Goal: Navigation & Orientation: Find specific page/section

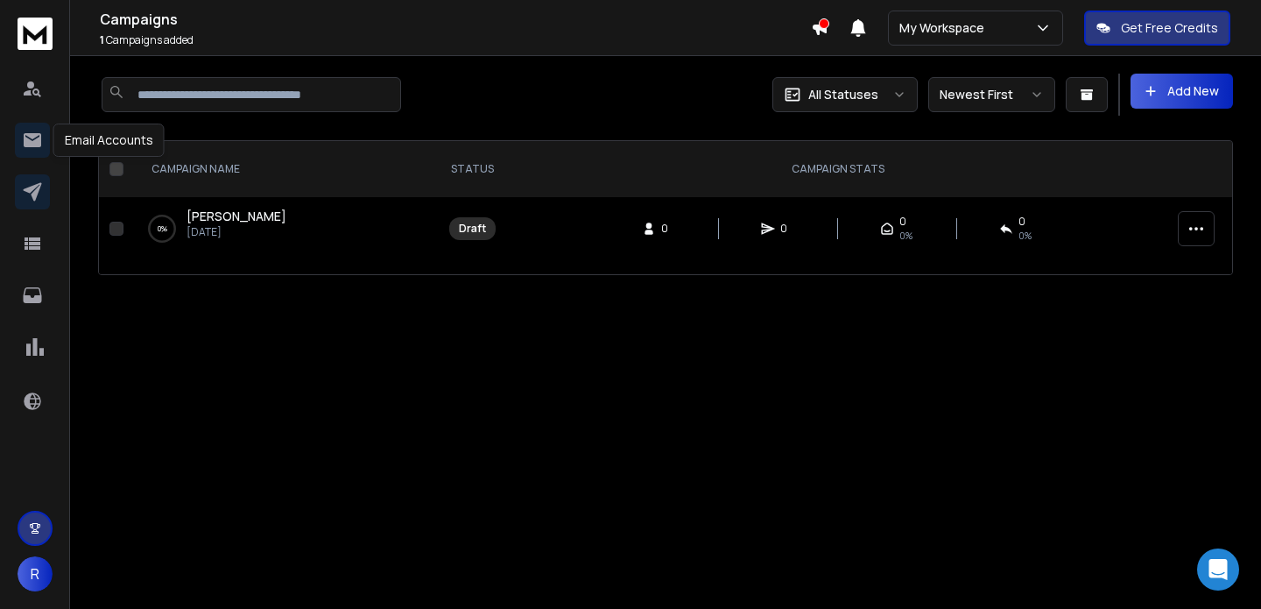
click at [31, 150] on icon at bounding box center [32, 140] width 21 height 21
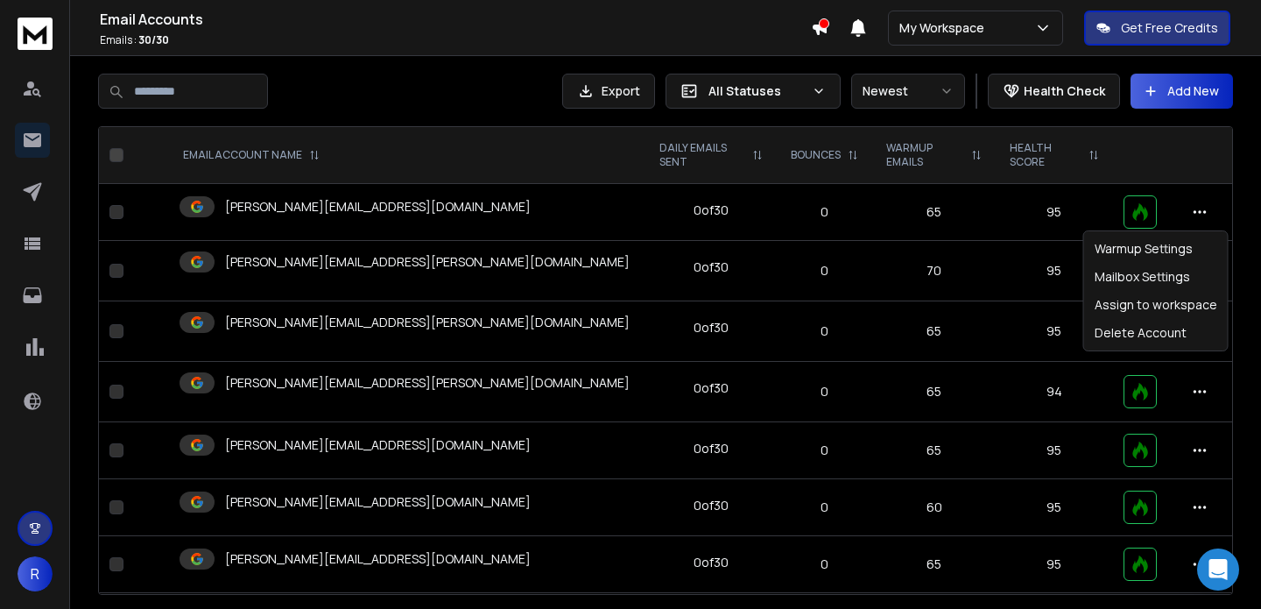
click at [1197, 219] on icon at bounding box center [1200, 212] width 16 height 16
click at [123, 204] on td at bounding box center [134, 212] width 70 height 57
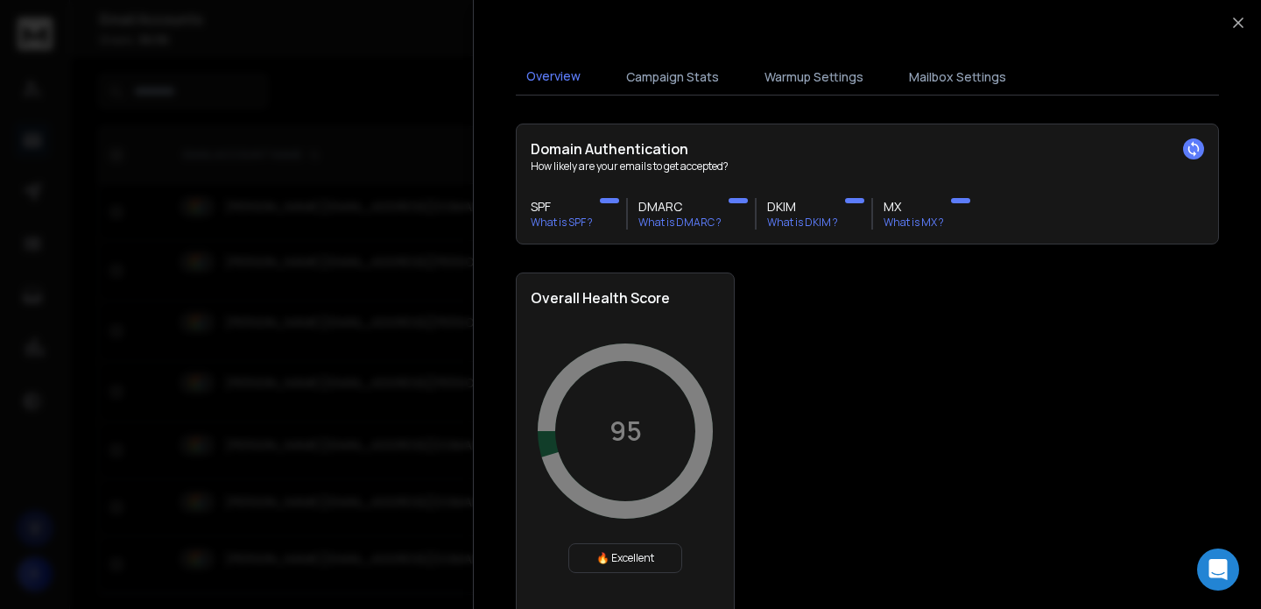
scroll to position [63, 0]
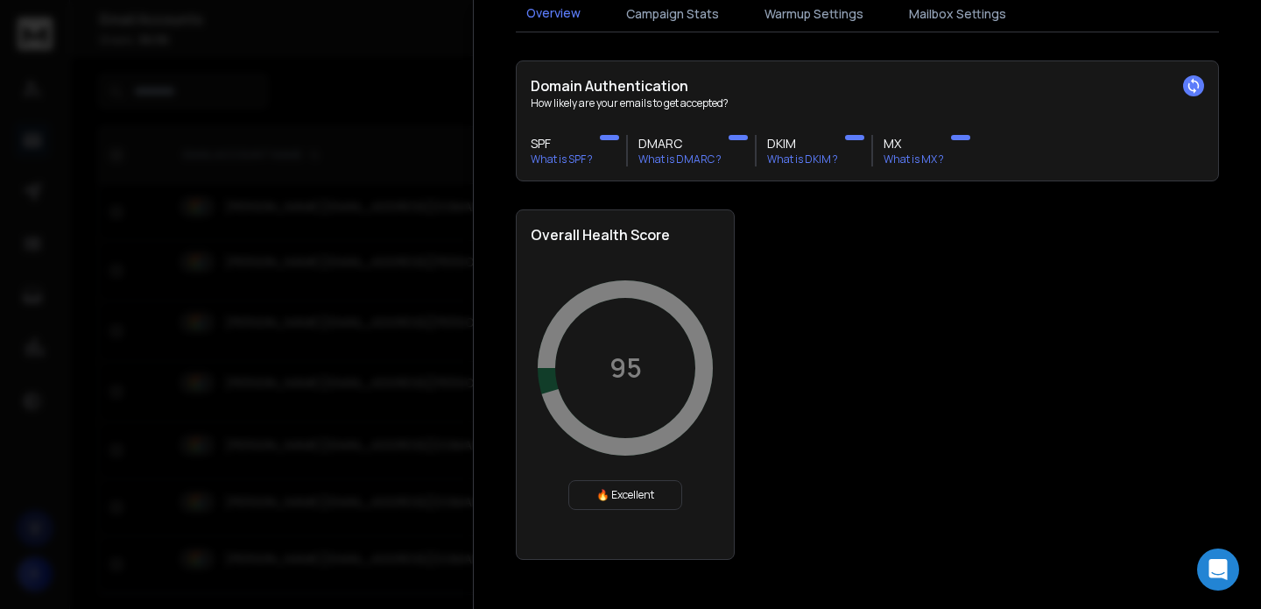
click at [99, 164] on div at bounding box center [630, 304] width 1261 height 609
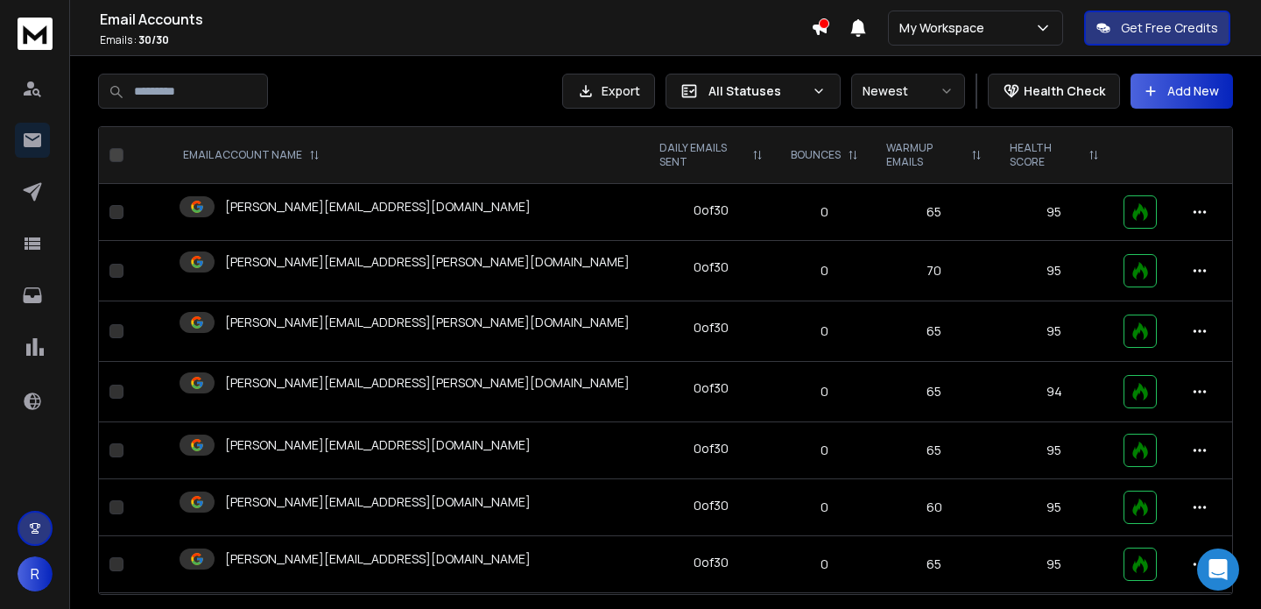
click at [350, 270] on p "[PERSON_NAME][EMAIL_ADDRESS][PERSON_NAME][DOMAIN_NAME]" at bounding box center [427, 262] width 405 height 18
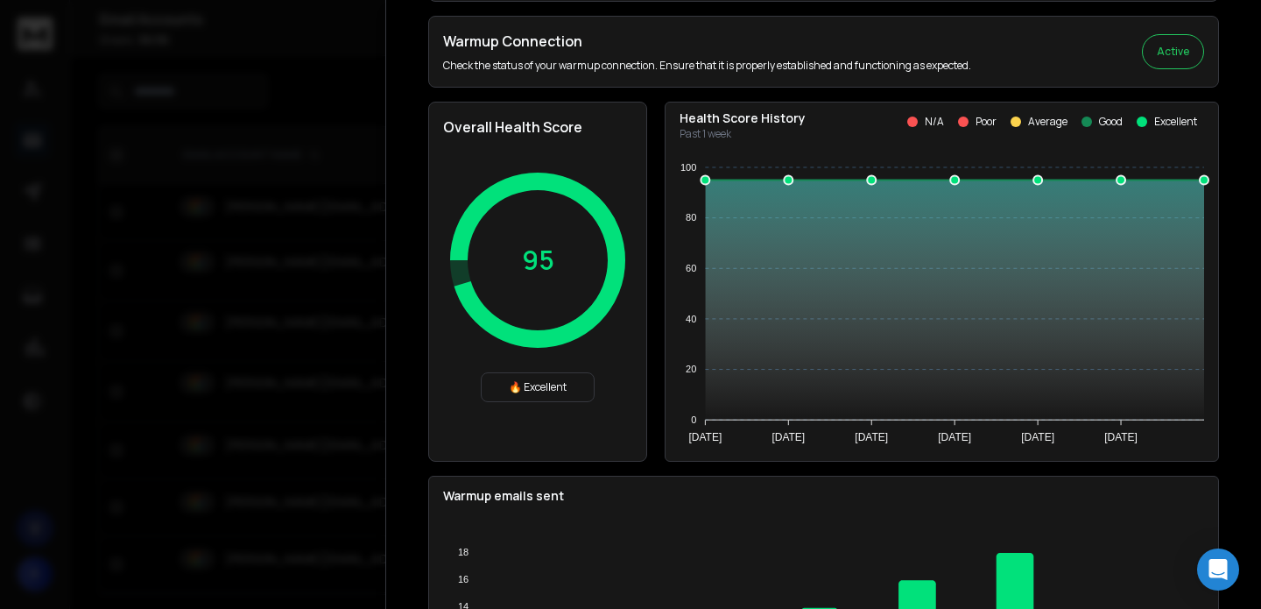
scroll to position [830, 0]
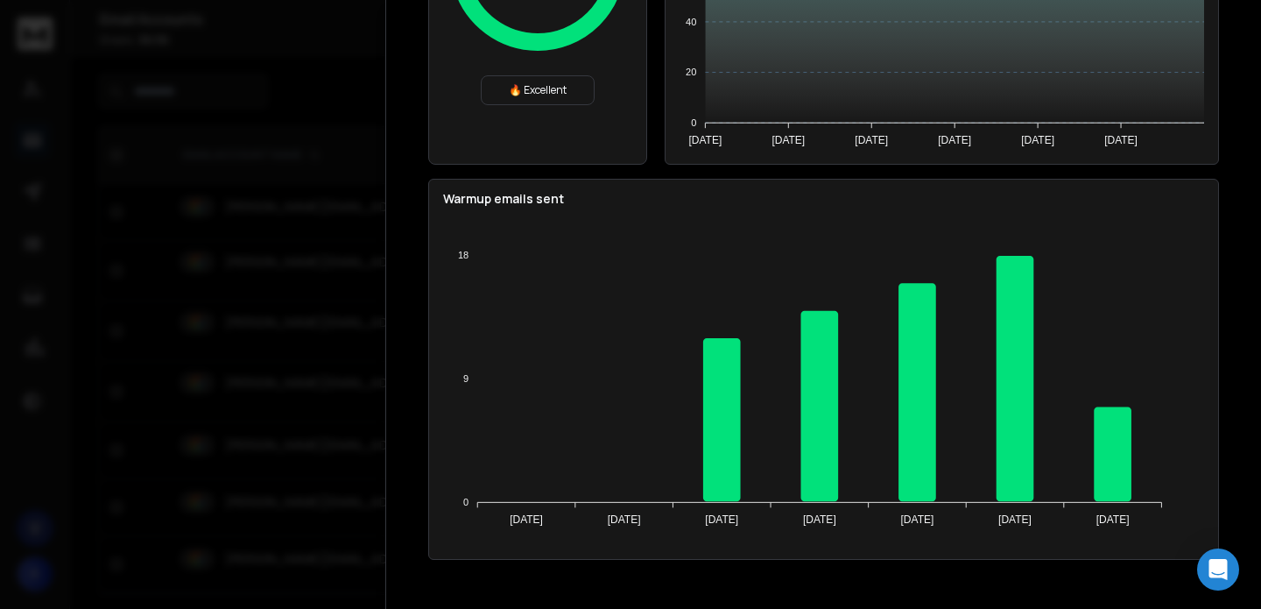
click at [180, 232] on div at bounding box center [630, 304] width 1261 height 609
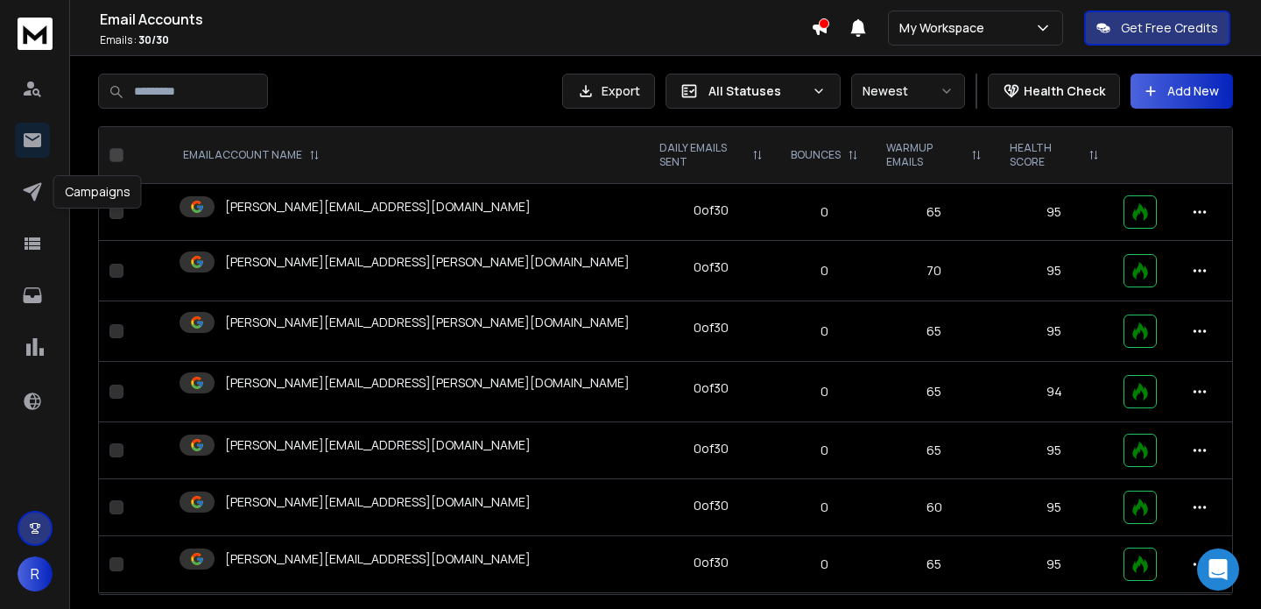
scroll to position [4, 0]
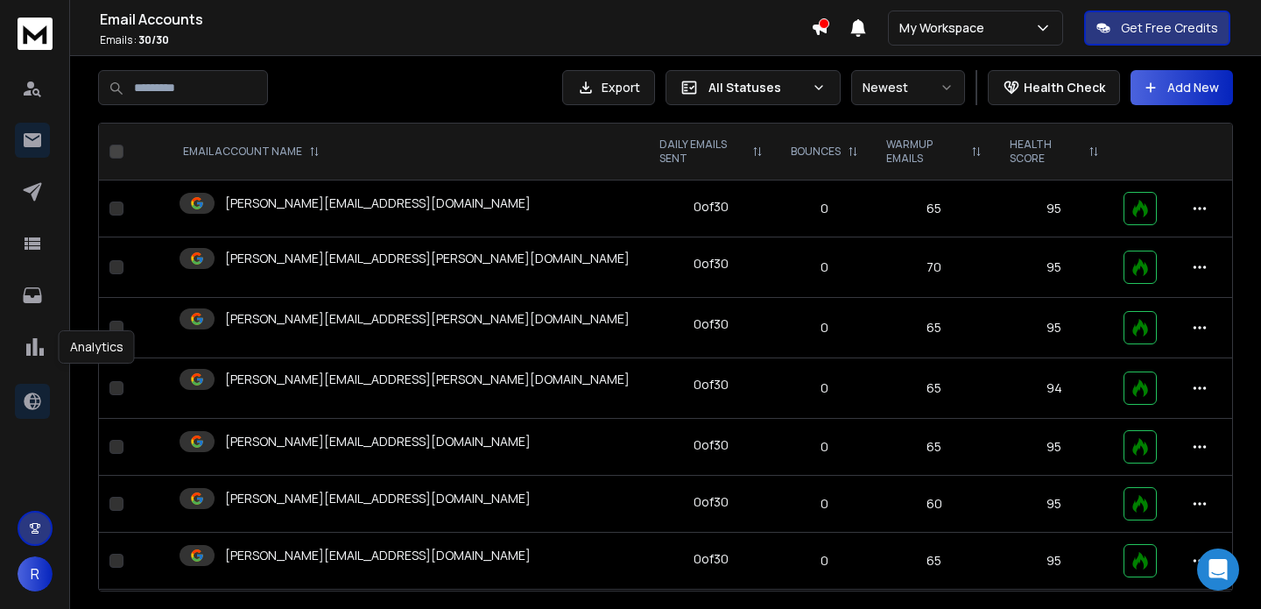
click at [37, 381] on div at bounding box center [35, 248] width 40 height 354
click at [37, 407] on icon at bounding box center [32, 401] width 21 height 21
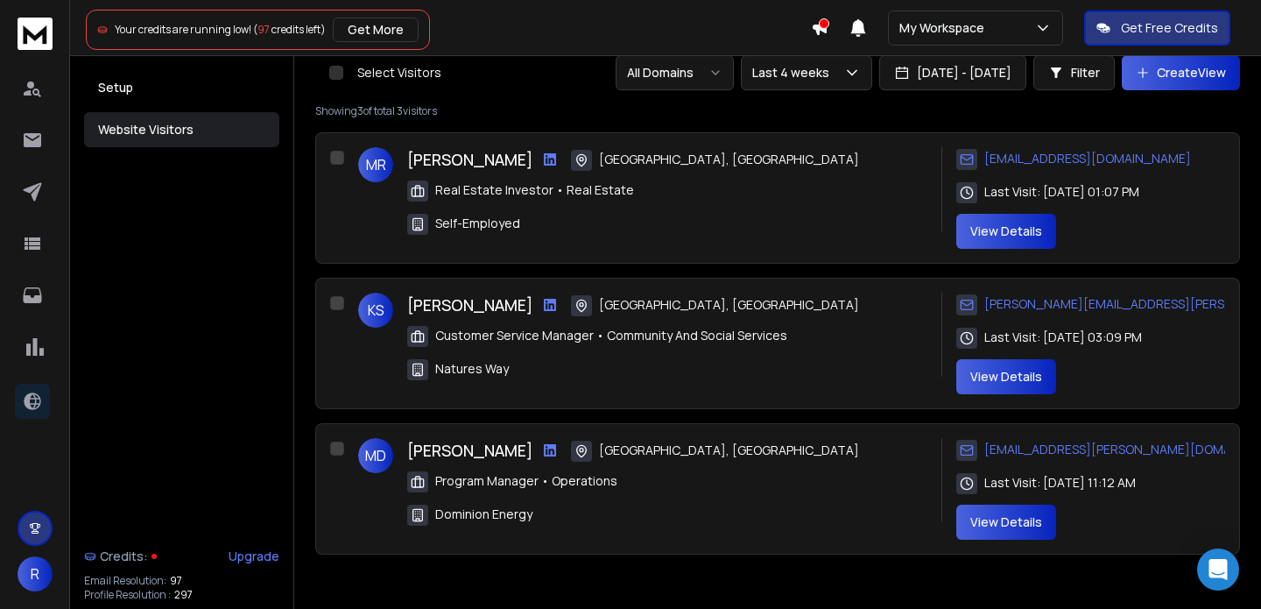
scroll to position [17, 0]
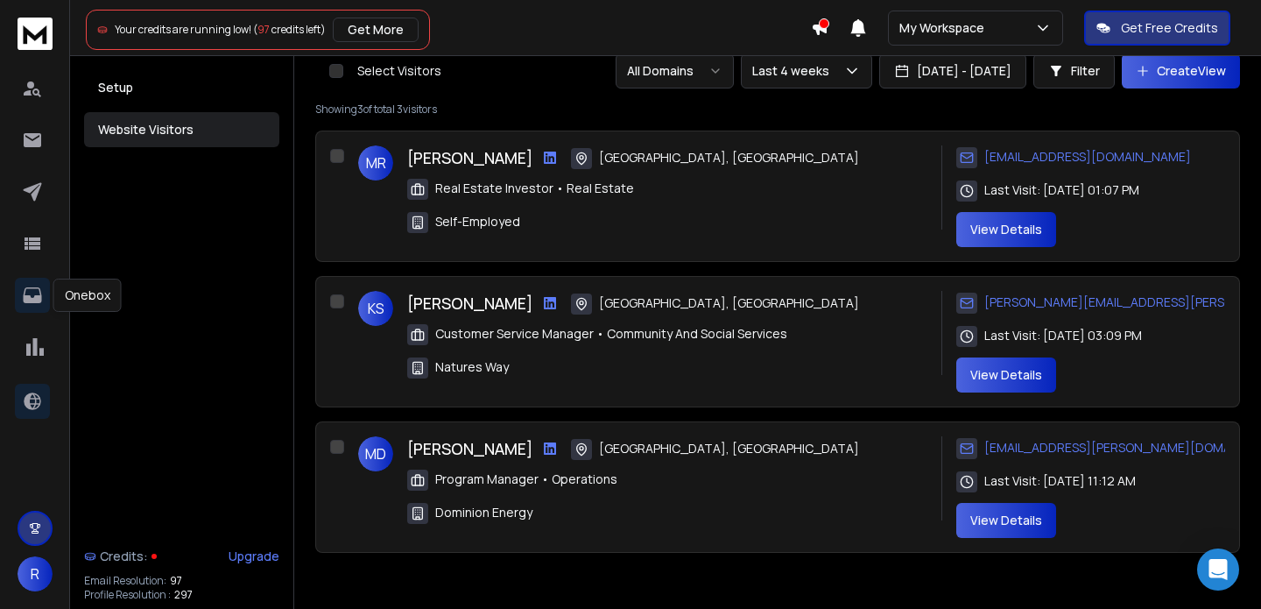
click at [38, 289] on icon at bounding box center [32, 295] width 21 height 21
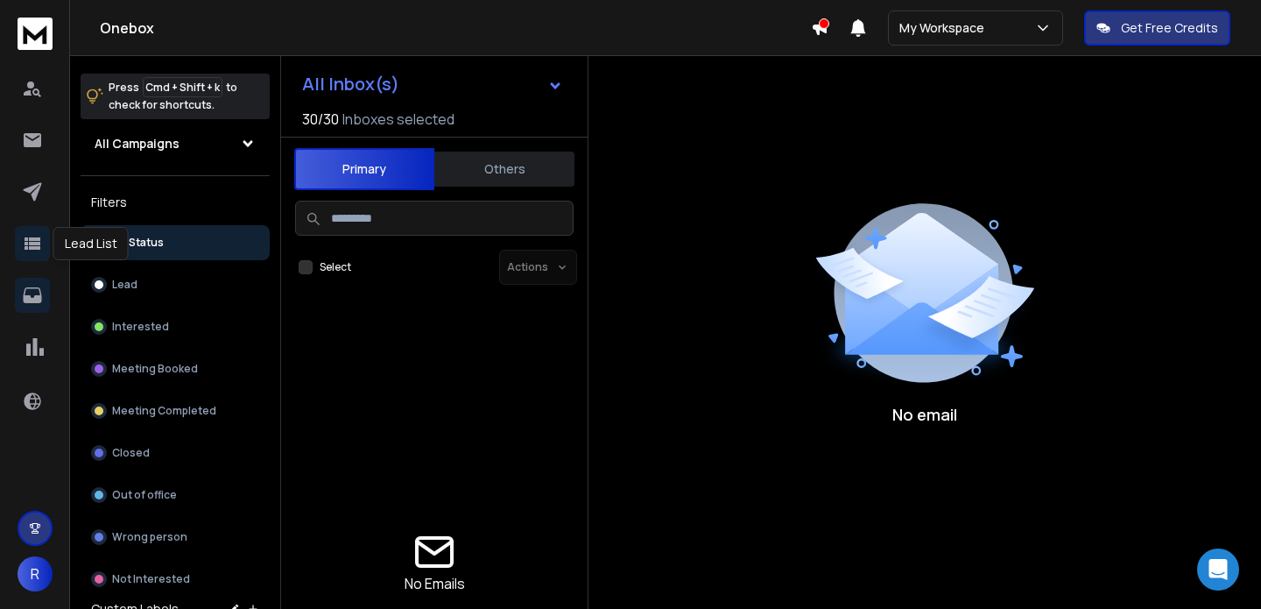
click at [19, 248] on link at bounding box center [32, 243] width 35 height 35
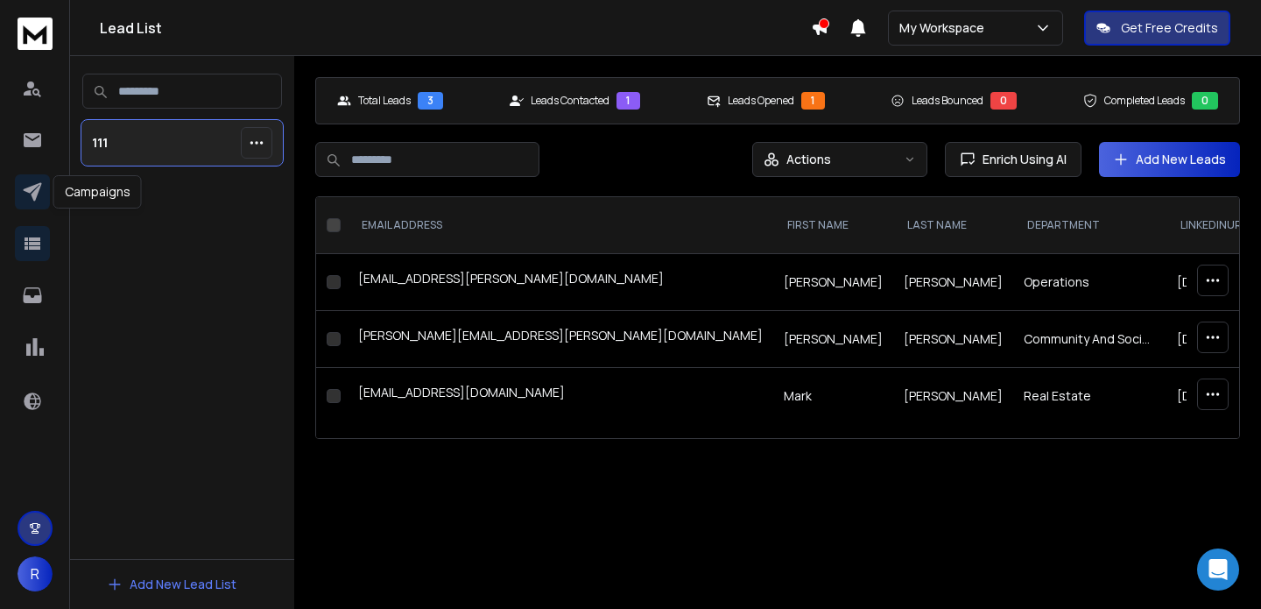
click at [30, 202] on link at bounding box center [32, 191] width 35 height 35
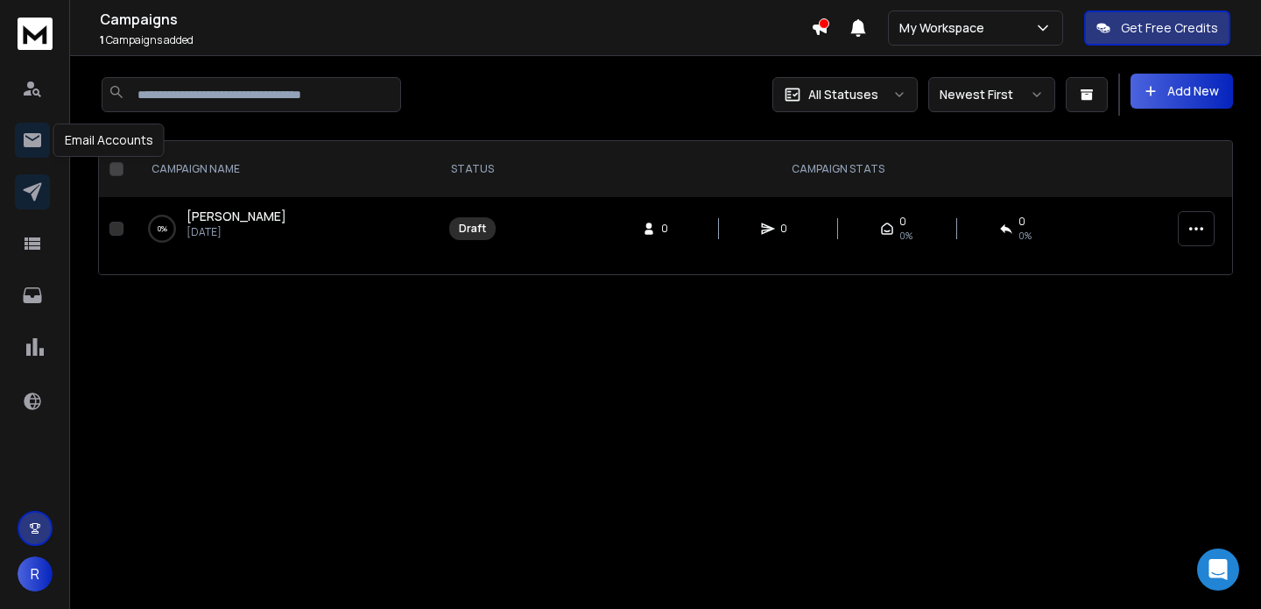
click at [39, 153] on link at bounding box center [32, 140] width 35 height 35
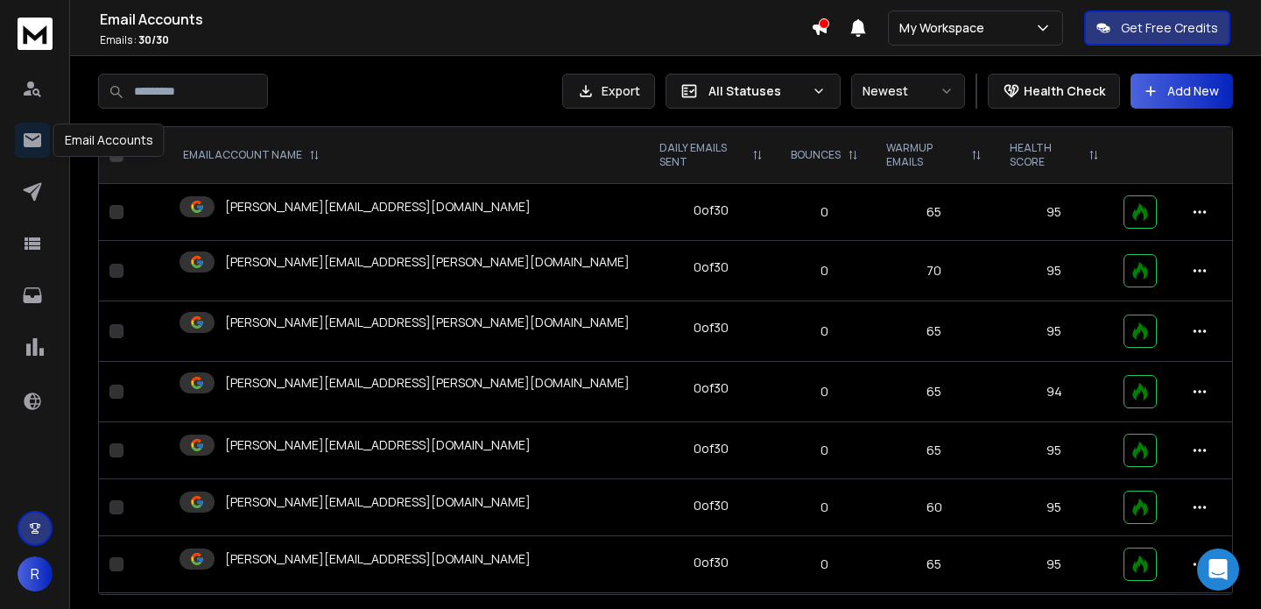
click at [353, 202] on p "[PERSON_NAME][EMAIL_ADDRESS][DOMAIN_NAME]" at bounding box center [378, 207] width 306 height 18
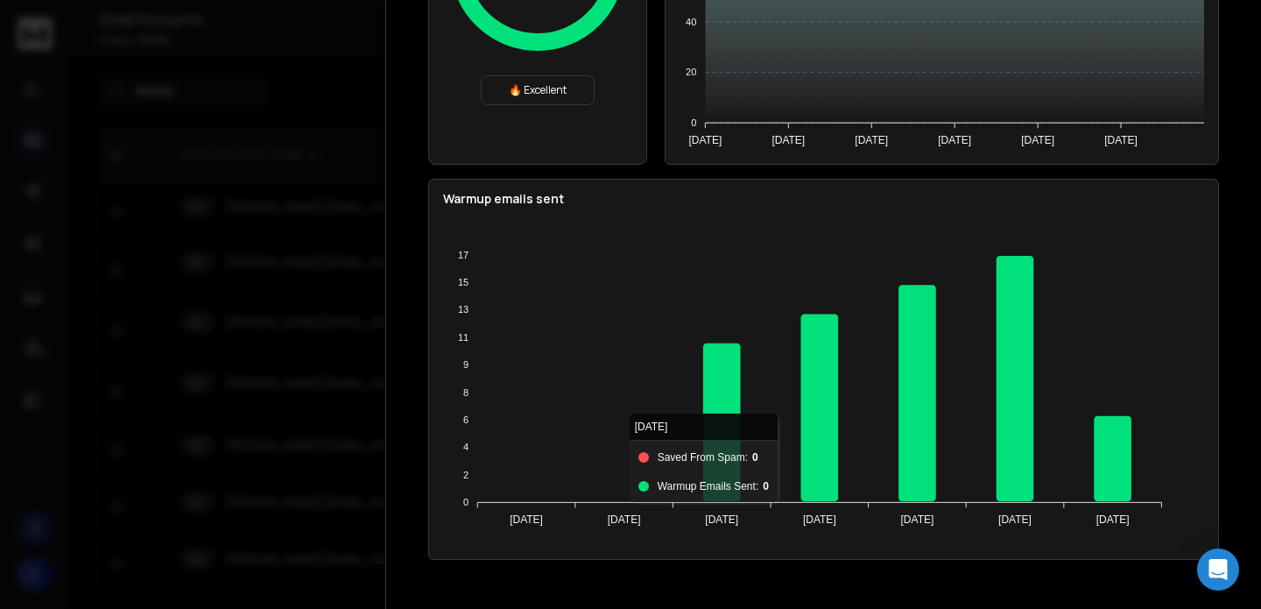
click at [271, 250] on div at bounding box center [630, 304] width 1261 height 609
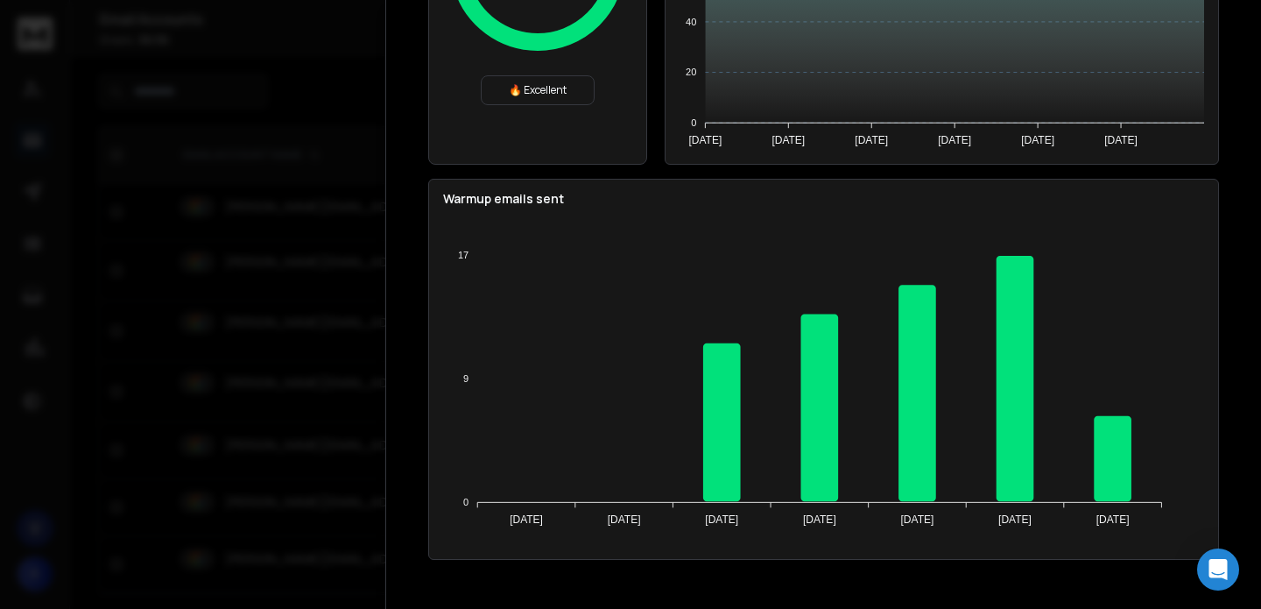
scroll to position [781, 0]
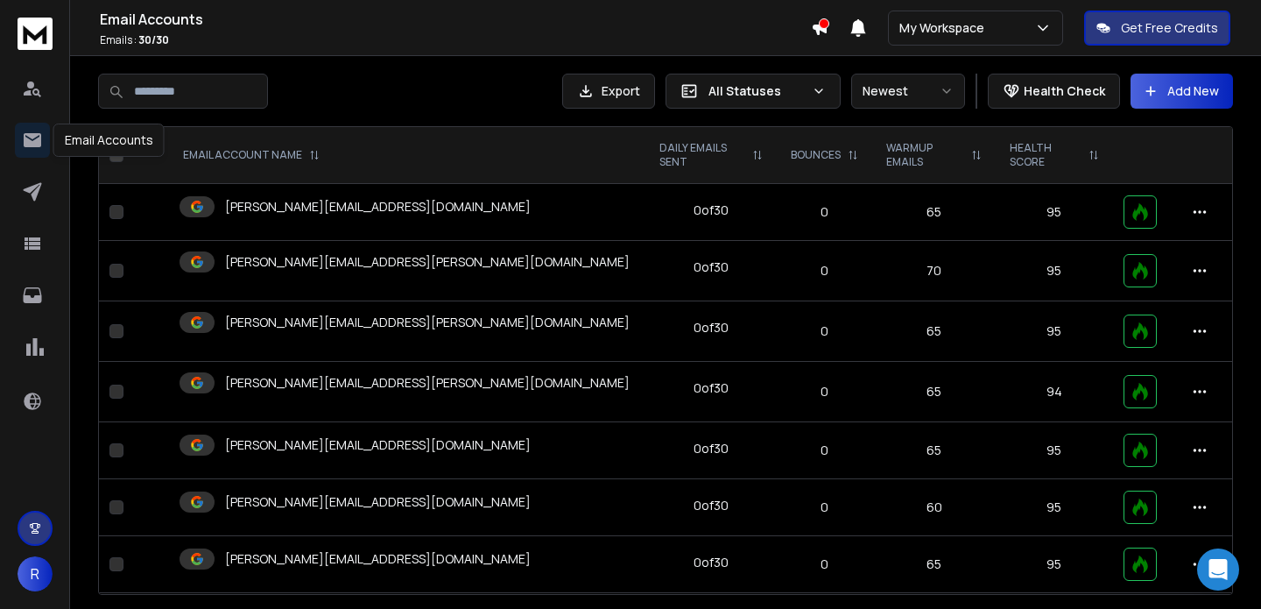
click at [39, 153] on link at bounding box center [32, 140] width 35 height 35
click at [25, 241] on icon at bounding box center [32, 243] width 21 height 21
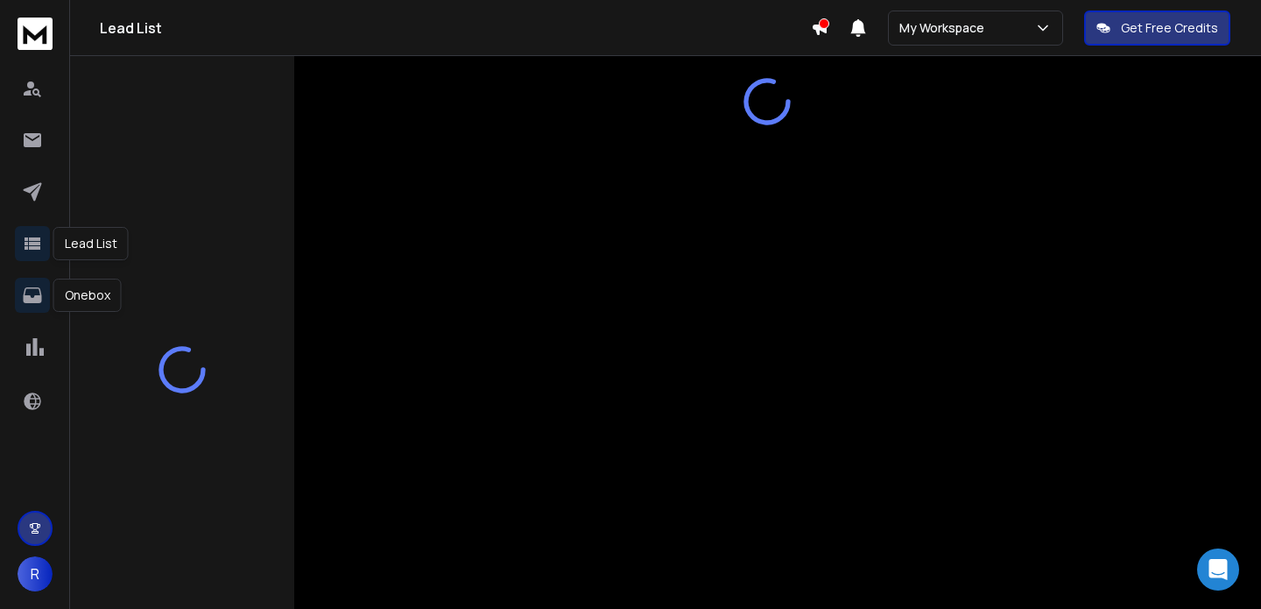
click at [28, 293] on icon at bounding box center [32, 295] width 21 height 21
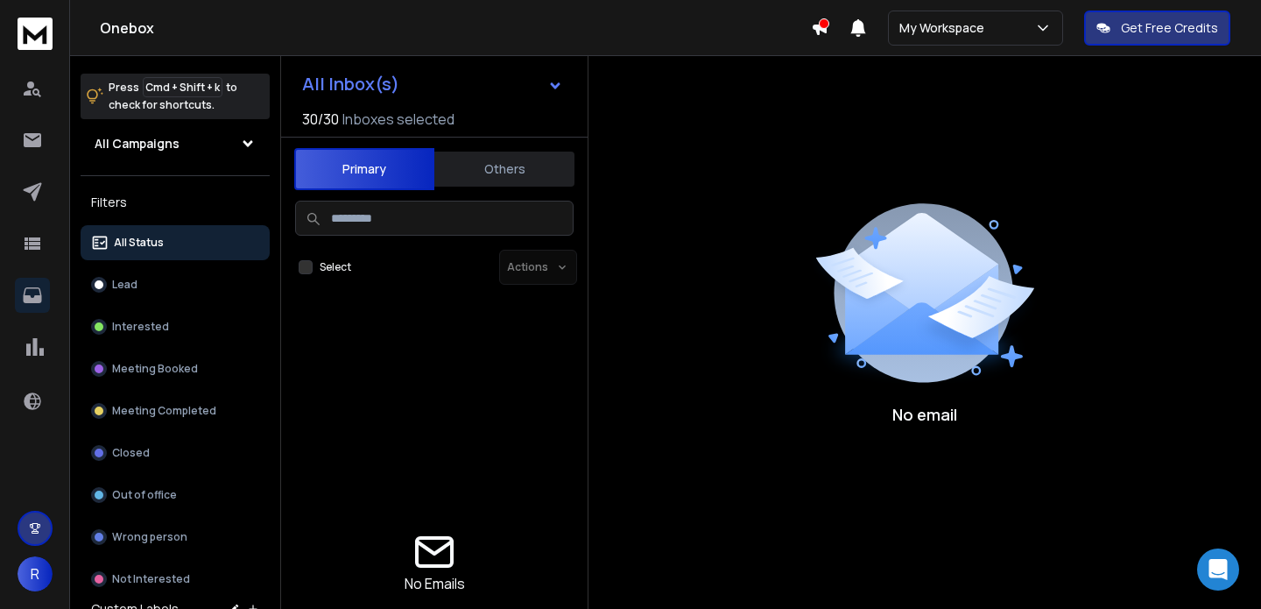
click at [476, 165] on button "Others" at bounding box center [504, 169] width 140 height 39
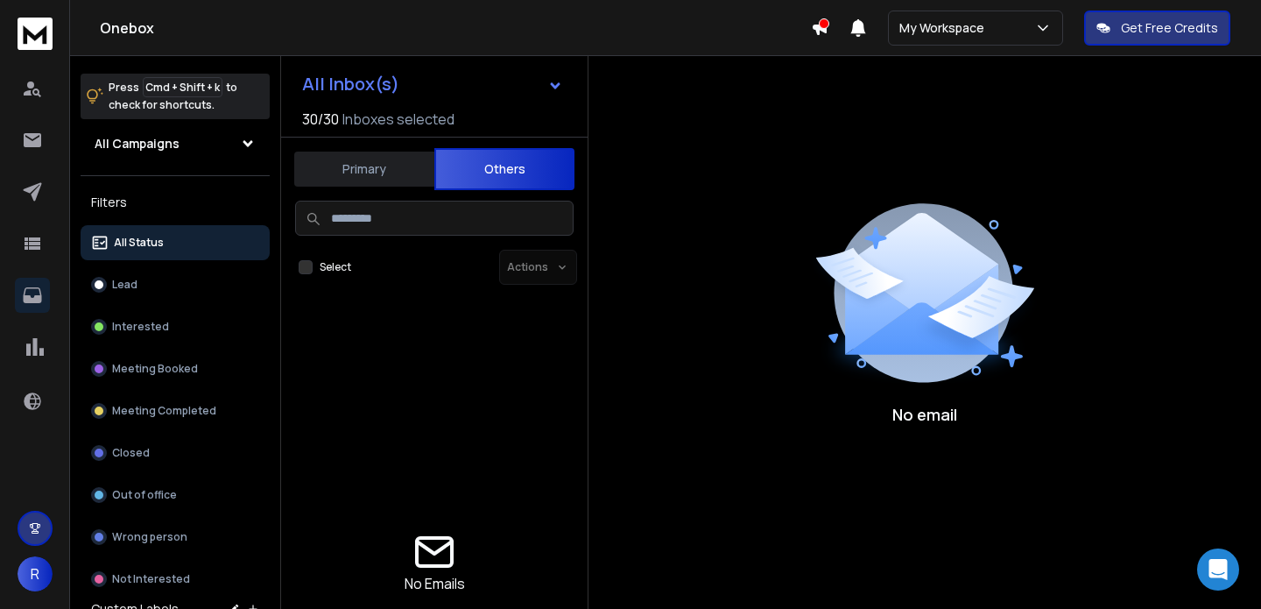
scroll to position [112, 0]
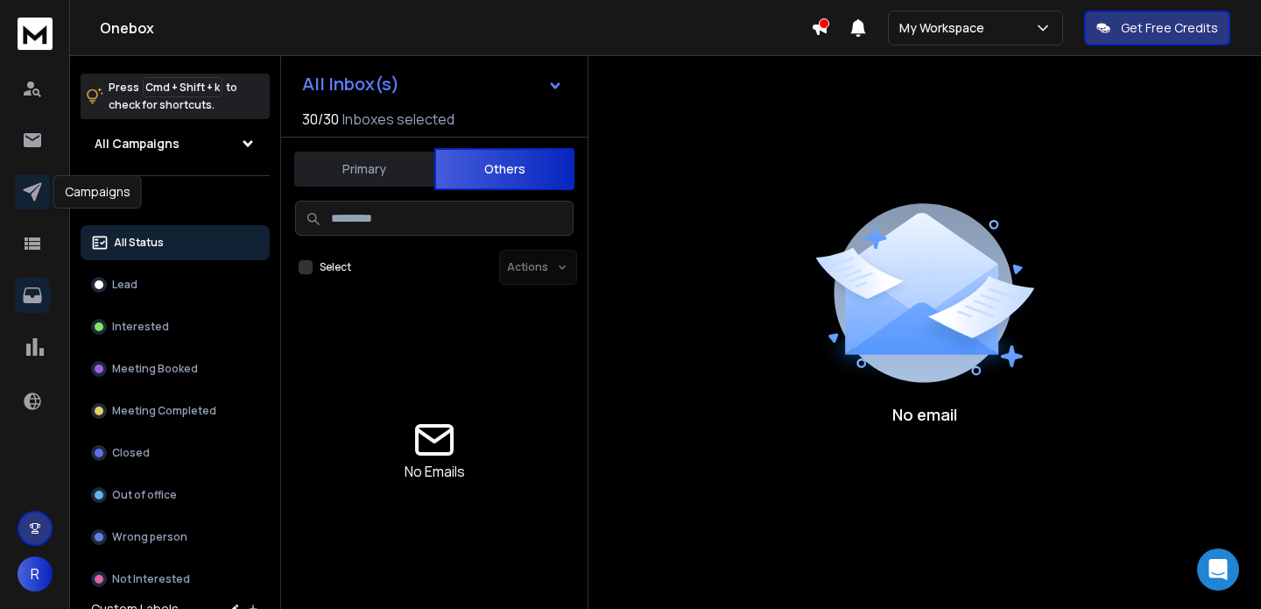
click at [29, 201] on icon at bounding box center [32, 191] width 21 height 21
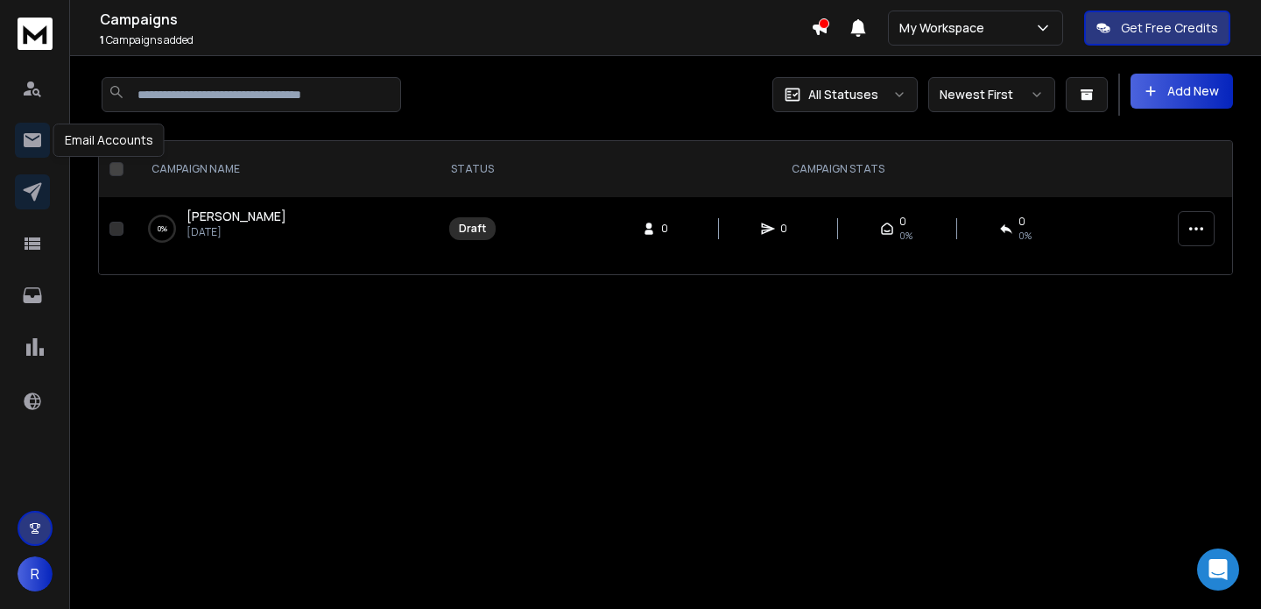
click at [31, 148] on icon at bounding box center [32, 140] width 21 height 21
